Goal: Task Accomplishment & Management: Manage account settings

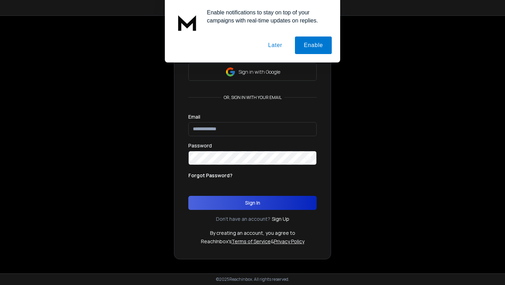
click at [243, 128] on input "email" at bounding box center [252, 129] width 128 height 14
type input "**********"
click at [243, 202] on button "Sign In" at bounding box center [252, 203] width 128 height 14
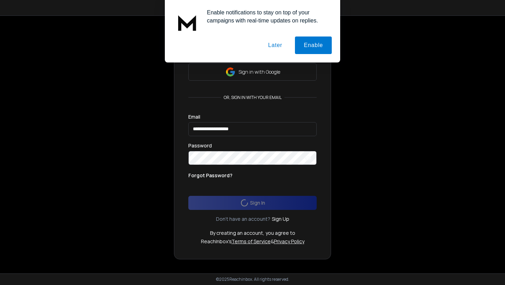
click at [243, 46] on button "Later" at bounding box center [275, 45] width 32 height 18
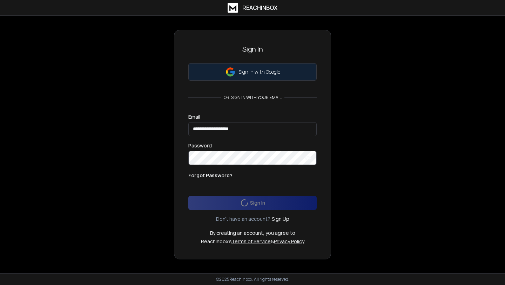
click at [243, 72] on p "Sign in with Google" at bounding box center [260, 71] width 42 height 7
click at [243, 71] on p "Sign in with Google" at bounding box center [260, 71] width 42 height 7
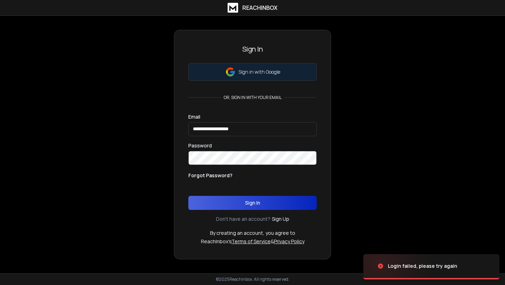
click at [237, 72] on button "Sign in with Google" at bounding box center [252, 72] width 128 height 18
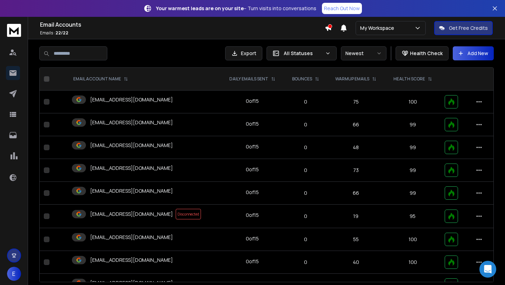
click at [243, 103] on icon at bounding box center [451, 101] width 6 height 7
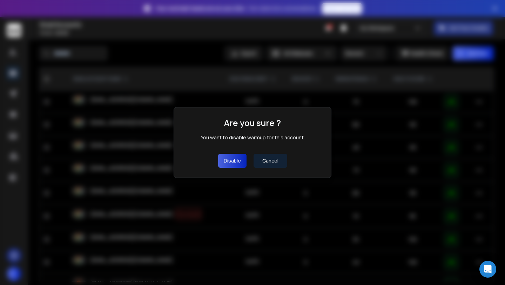
click at [243, 160] on button "Cancel" at bounding box center [271, 161] width 34 height 14
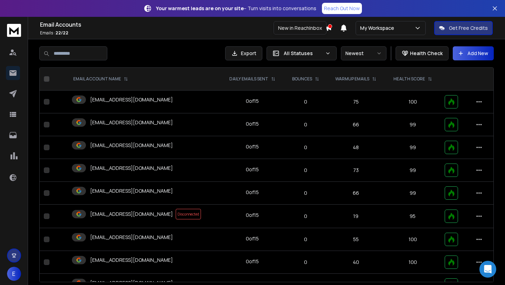
click at [243, 27] on div at bounding box center [330, 26] width 4 height 4
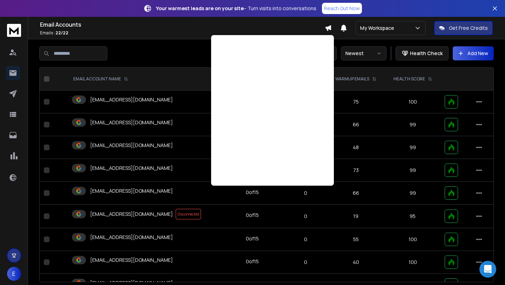
click at [243, 7] on icon at bounding box center [495, 8] width 6 height 6
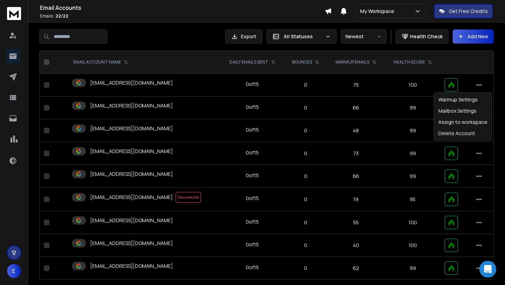
click at [243, 84] on icon at bounding box center [479, 85] width 6 height 6
click at [243, 82] on td "100" at bounding box center [412, 85] width 55 height 23
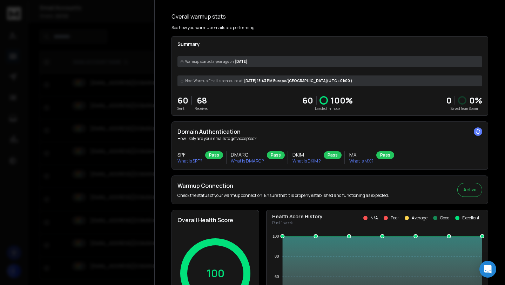
scroll to position [40, 0]
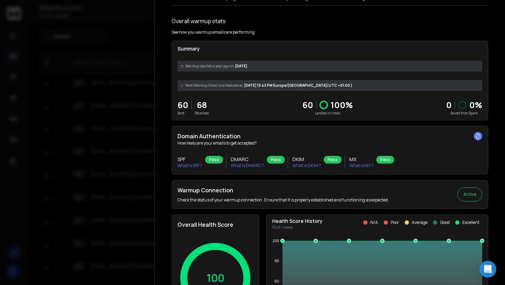
click at [142, 94] on div at bounding box center [252, 142] width 505 height 285
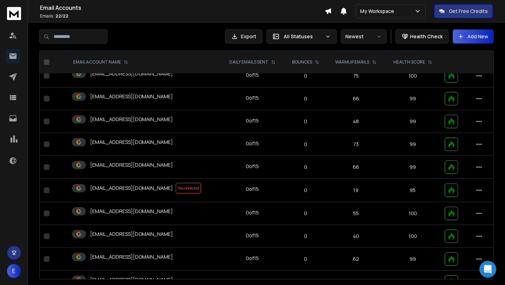
scroll to position [0, 0]
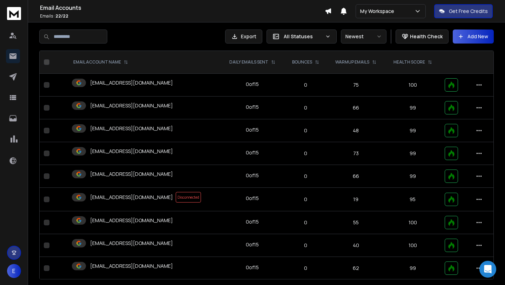
click at [243, 108] on td "66" at bounding box center [356, 107] width 58 height 23
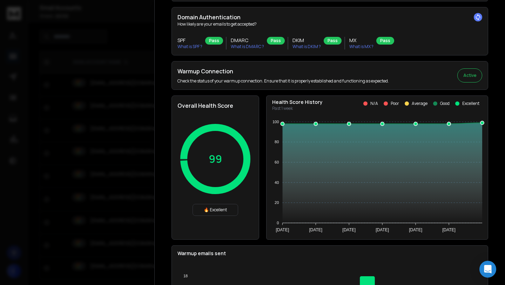
scroll to position [160, 0]
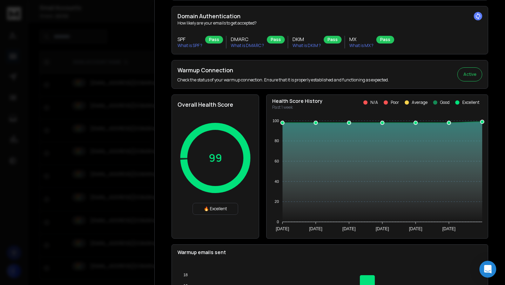
click at [111, 124] on div at bounding box center [252, 142] width 505 height 285
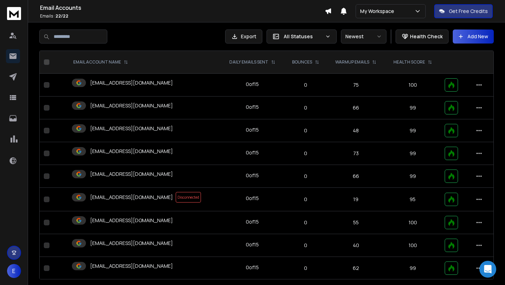
click at [243, 196] on td "0 of 15" at bounding box center [253, 197] width 64 height 18
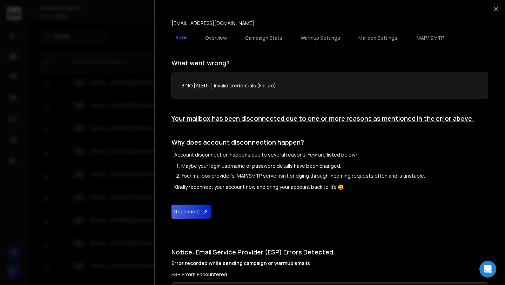
click at [78, 130] on div at bounding box center [252, 142] width 505 height 285
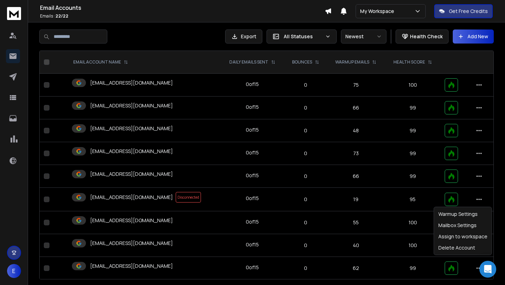
click at [243, 200] on icon at bounding box center [479, 199] width 6 height 6
click at [243, 246] on div "Delete Account" at bounding box center [463, 247] width 55 height 11
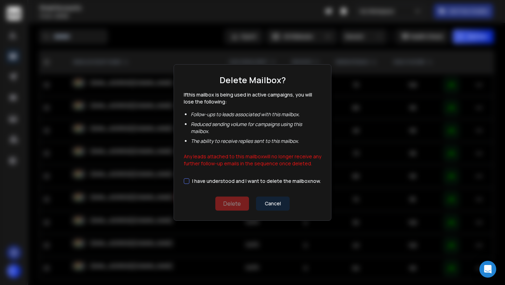
click at [188, 180] on button "I have understood and I want to delete the mailbox now." at bounding box center [187, 181] width 6 height 6
click at [240, 201] on button "Delete" at bounding box center [232, 203] width 34 height 14
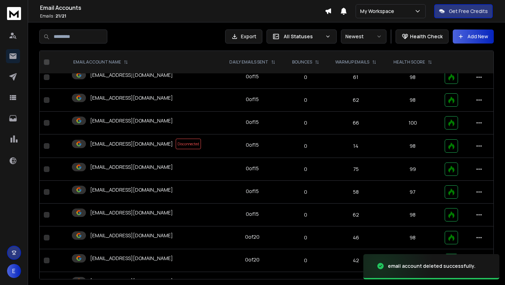
scroll to position [222, 0]
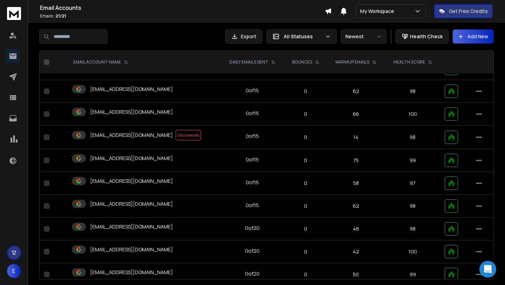
click at [243, 136] on icon at bounding box center [479, 137] width 6 height 6
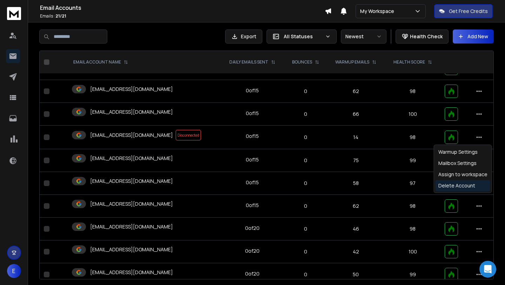
click at [243, 185] on div "Delete Account" at bounding box center [463, 185] width 55 height 11
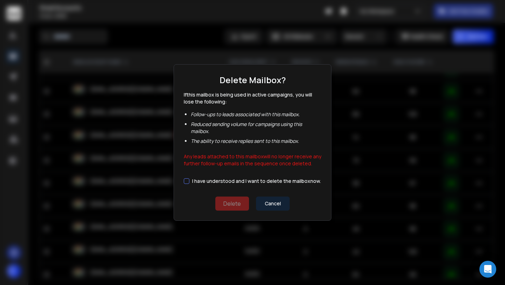
click at [185, 181] on button "I have understood and I want to delete the mailbox now." at bounding box center [187, 181] width 6 height 6
click at [231, 201] on button "Delete" at bounding box center [232, 203] width 34 height 14
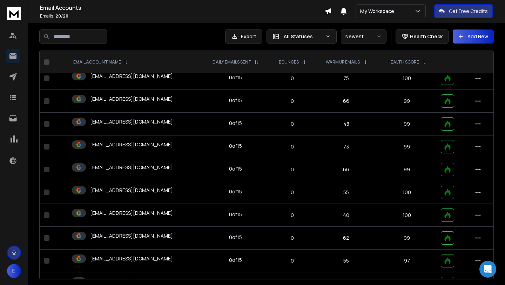
scroll to position [0, 0]
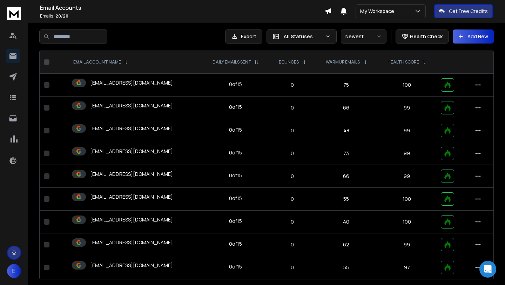
click at [243, 87] on button at bounding box center [478, 85] width 22 height 12
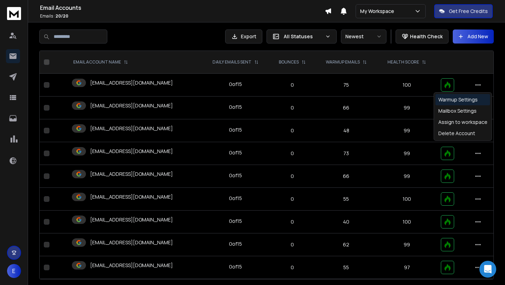
click at [243, 100] on div "Warmup Settings" at bounding box center [463, 99] width 55 height 11
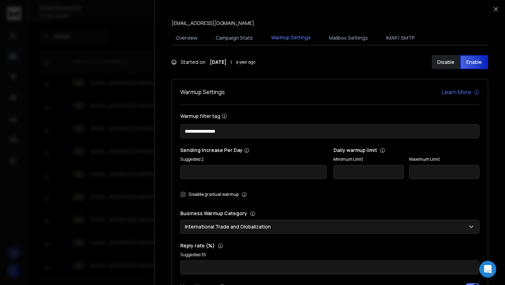
click at [243, 9] on div "**********" at bounding box center [330, 217] width 334 height 418
click at [243, 9] on icon "button" at bounding box center [496, 9] width 7 height 7
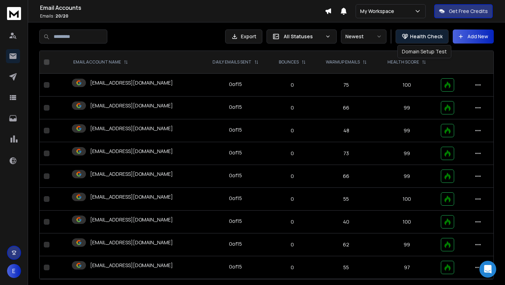
click at [243, 37] on p "Health Check" at bounding box center [426, 36] width 33 height 7
click at [243, 42] on button "Health Check" at bounding box center [422, 36] width 53 height 14
click at [243, 13] on p "Get Free Credits" at bounding box center [468, 11] width 39 height 7
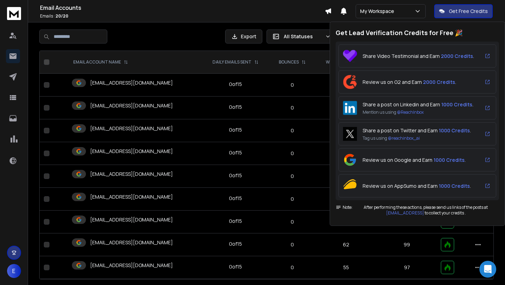
click at [243, 5] on h1 "Email Accounts" at bounding box center [182, 8] width 285 height 8
